Goal: Task Accomplishment & Management: Use online tool/utility

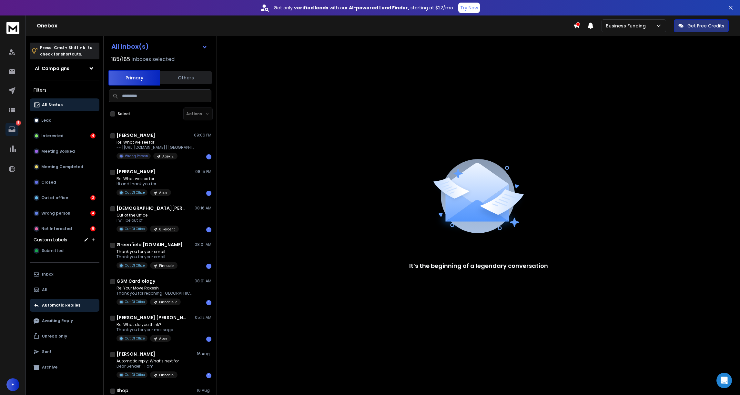
click at [21, 86] on div "18 F" at bounding box center [13, 206] width 26 height 382
click at [15, 88] on icon at bounding box center [12, 91] width 8 height 8
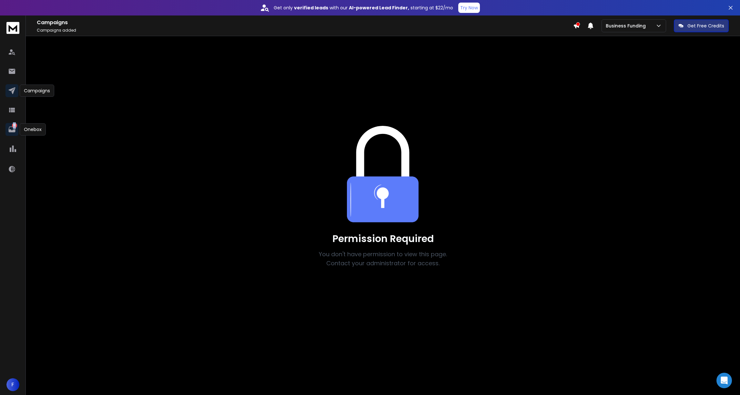
click at [10, 128] on icon at bounding box center [12, 129] width 8 height 8
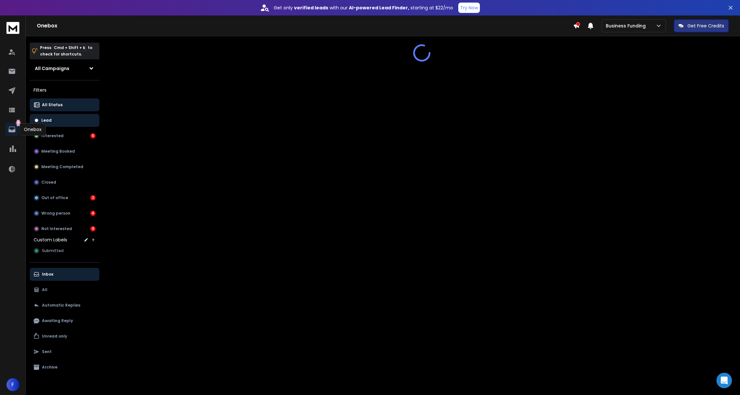
click at [74, 119] on button "Lead" at bounding box center [65, 120] width 70 height 13
click at [79, 154] on button "Meeting Booked" at bounding box center [65, 151] width 70 height 13
click at [66, 103] on button "All Status" at bounding box center [65, 104] width 70 height 13
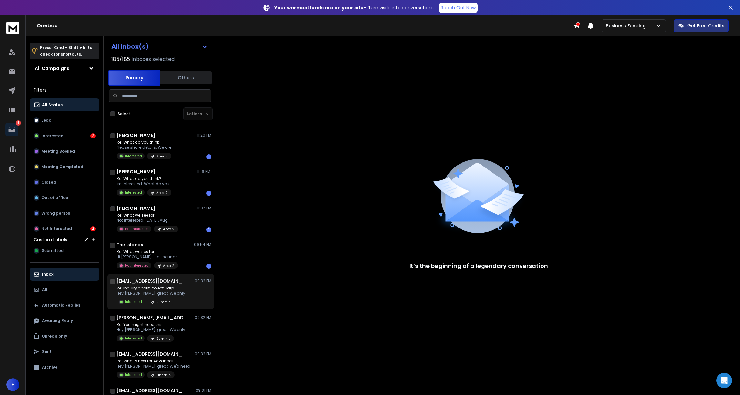
click at [176, 296] on div "Re: Inquiry about Project Harp Hey [PERSON_NAME], great. We only Interested Sum…" at bounding box center [163, 295] width 95 height 20
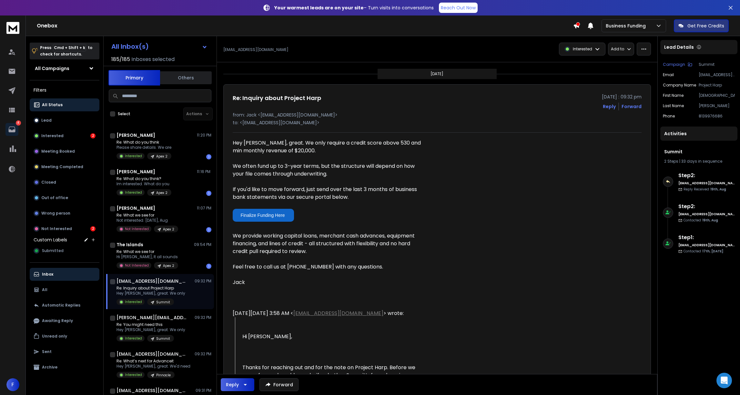
click at [235, 382] on div "Reply" at bounding box center [232, 384] width 13 height 6
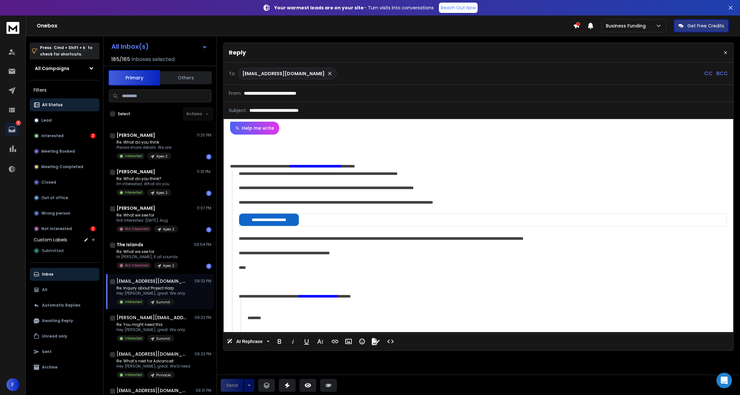
click at [309, 134] on div "**********" at bounding box center [478, 232] width 509 height 197
click at [12, 78] on div at bounding box center [12, 72] width 15 height 15
click at [14, 72] on icon at bounding box center [12, 71] width 6 height 5
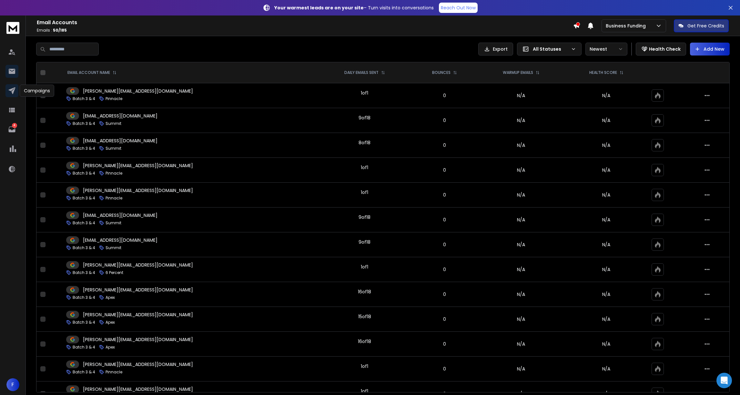
click at [14, 92] on icon at bounding box center [12, 91] width 8 height 8
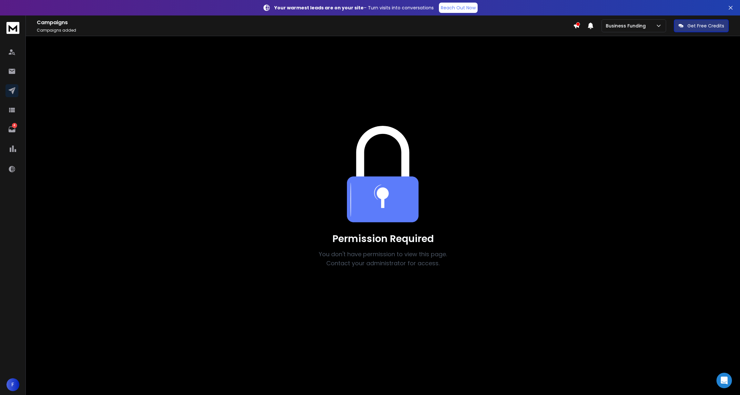
click at [13, 122] on div "4" at bounding box center [12, 110] width 15 height 136
click at [13, 124] on p "4" at bounding box center [14, 125] width 5 height 5
